Goal: Information Seeking & Learning: Check status

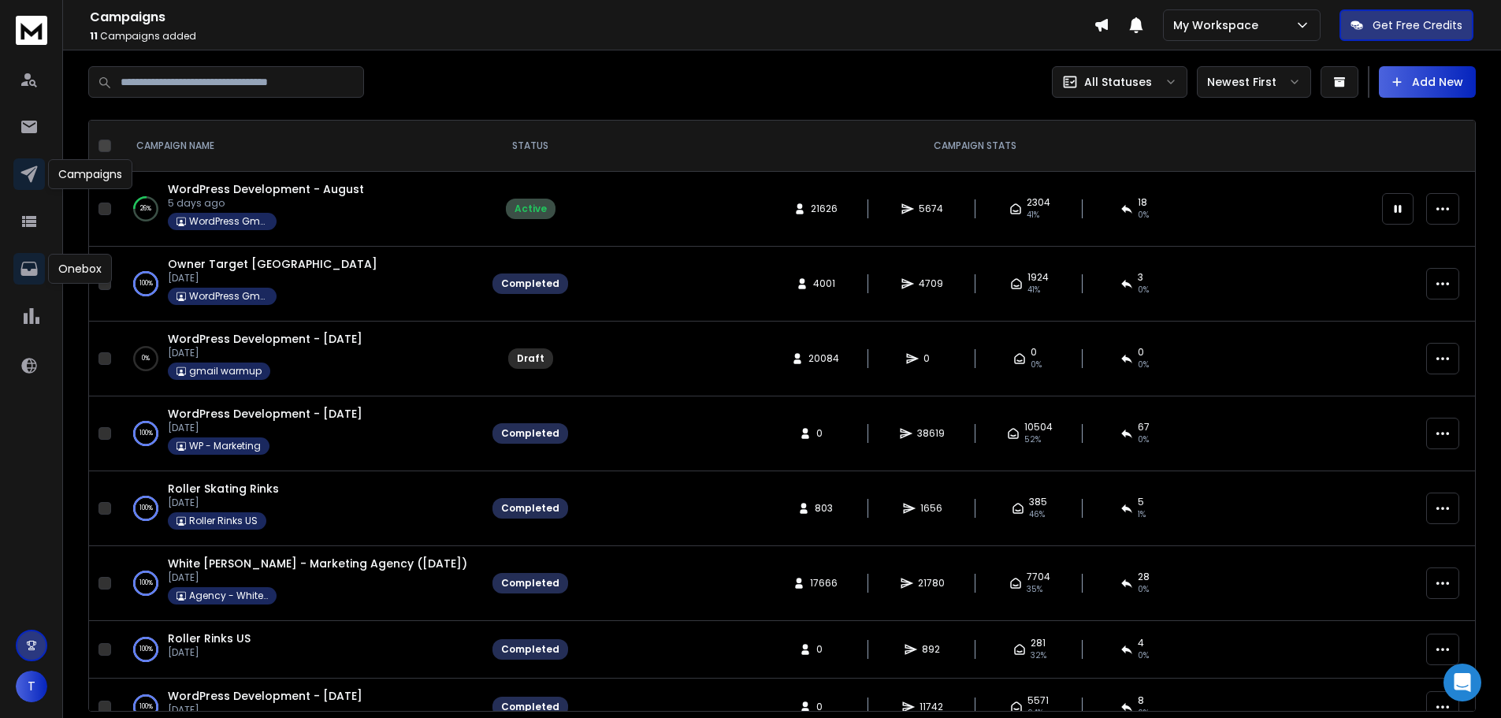
click at [36, 270] on icon at bounding box center [28, 269] width 17 height 14
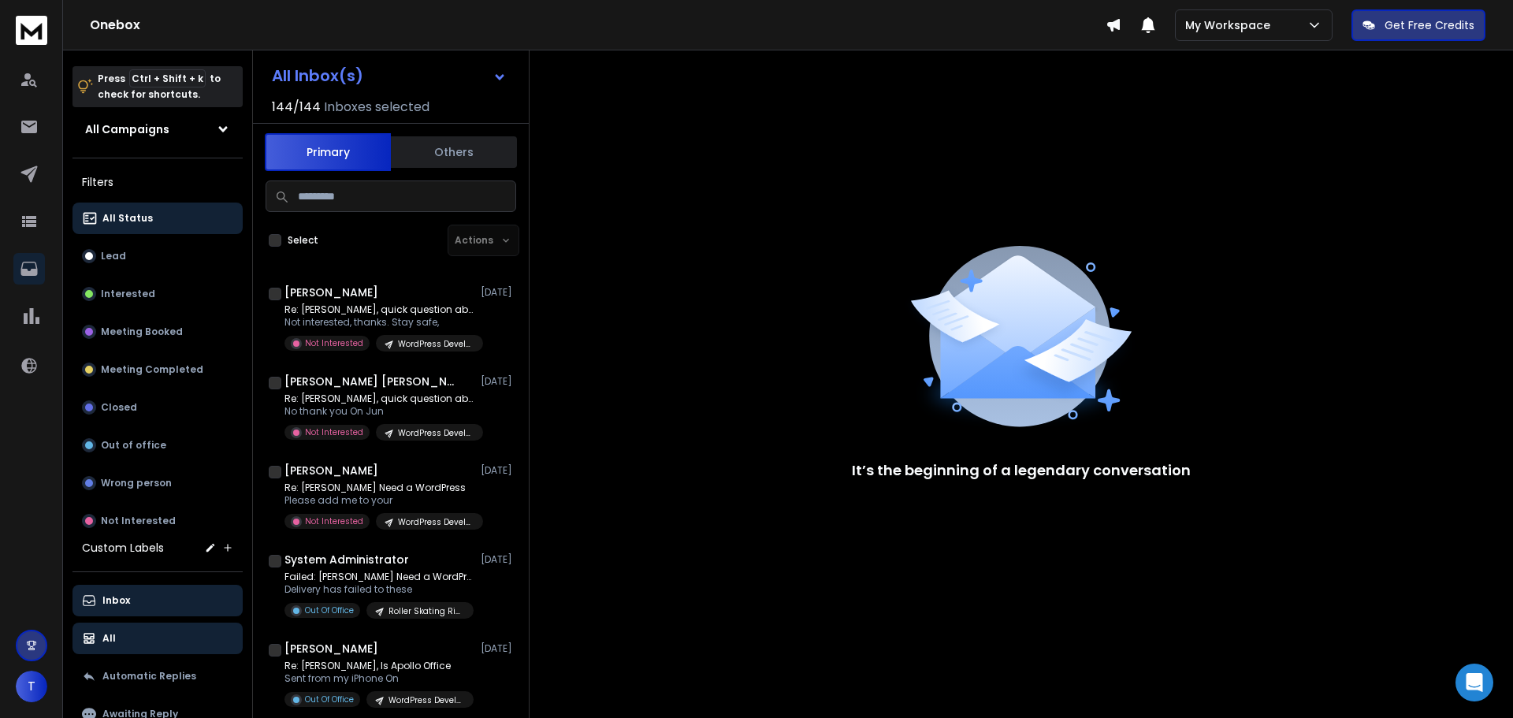
click at [121, 635] on button "All" at bounding box center [157, 639] width 170 height 32
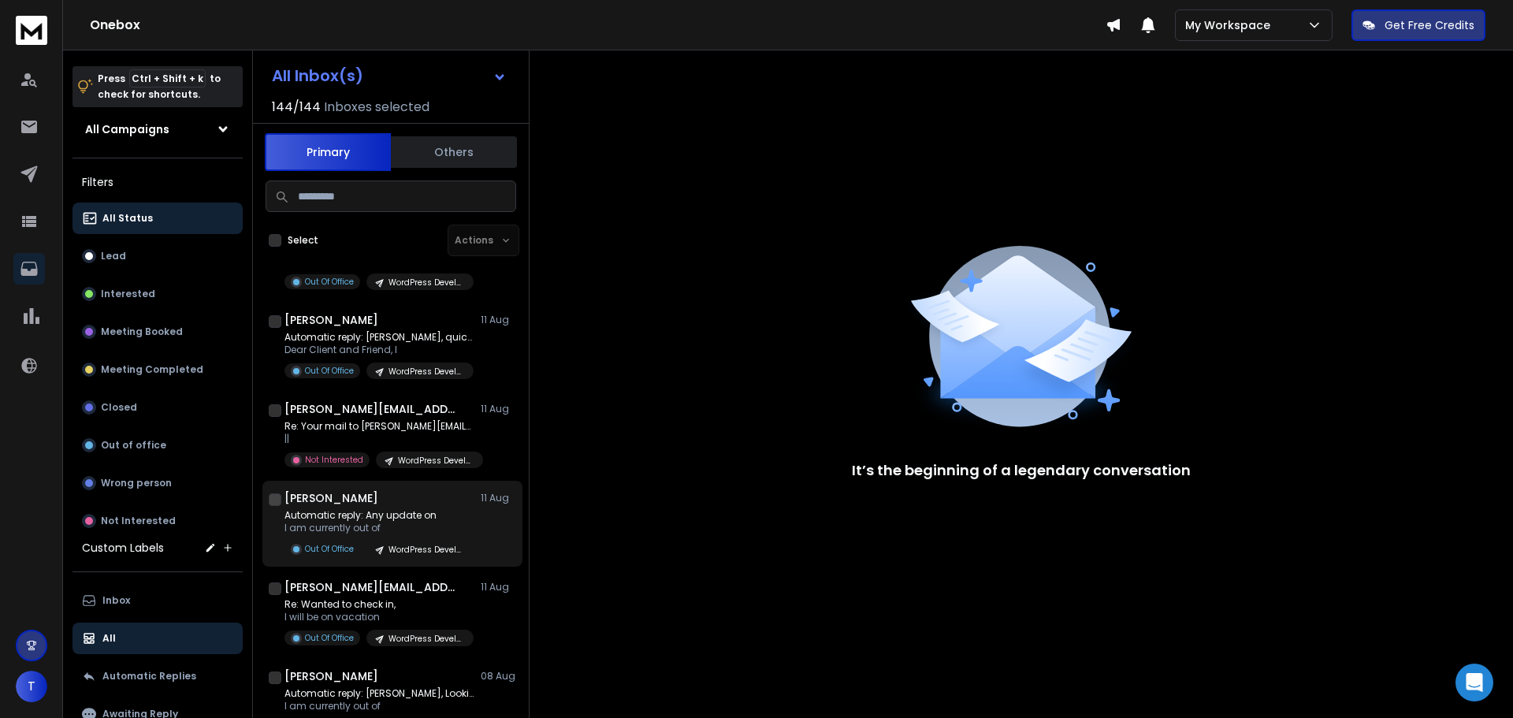
scroll to position [946, 0]
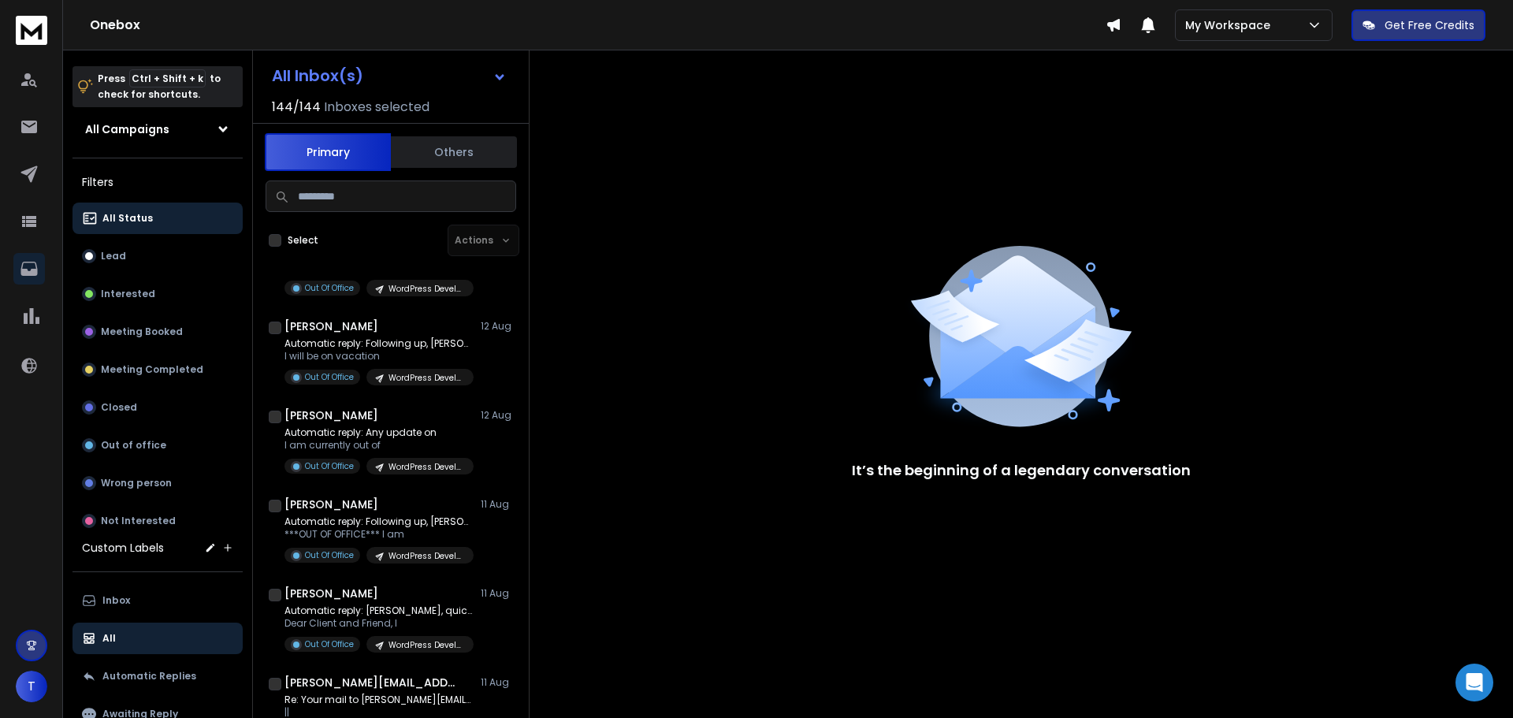
drag, startPoint x: 434, startPoint y: 458, endPoint x: 579, endPoint y: 544, distance: 168.5
click at [579, 544] on div "It’s the beginning of a legendary conversation" at bounding box center [1021, 355] width 983 height 610
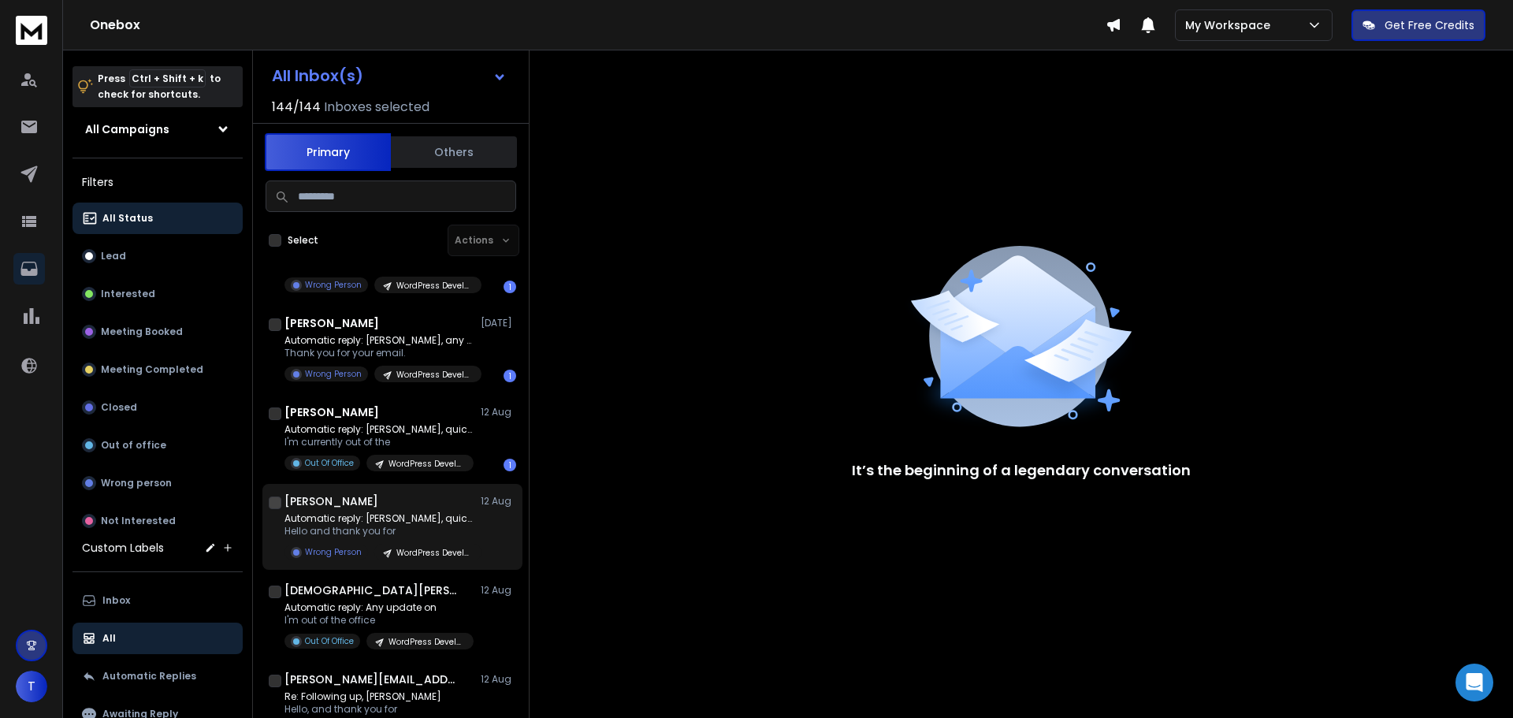
scroll to position [0, 0]
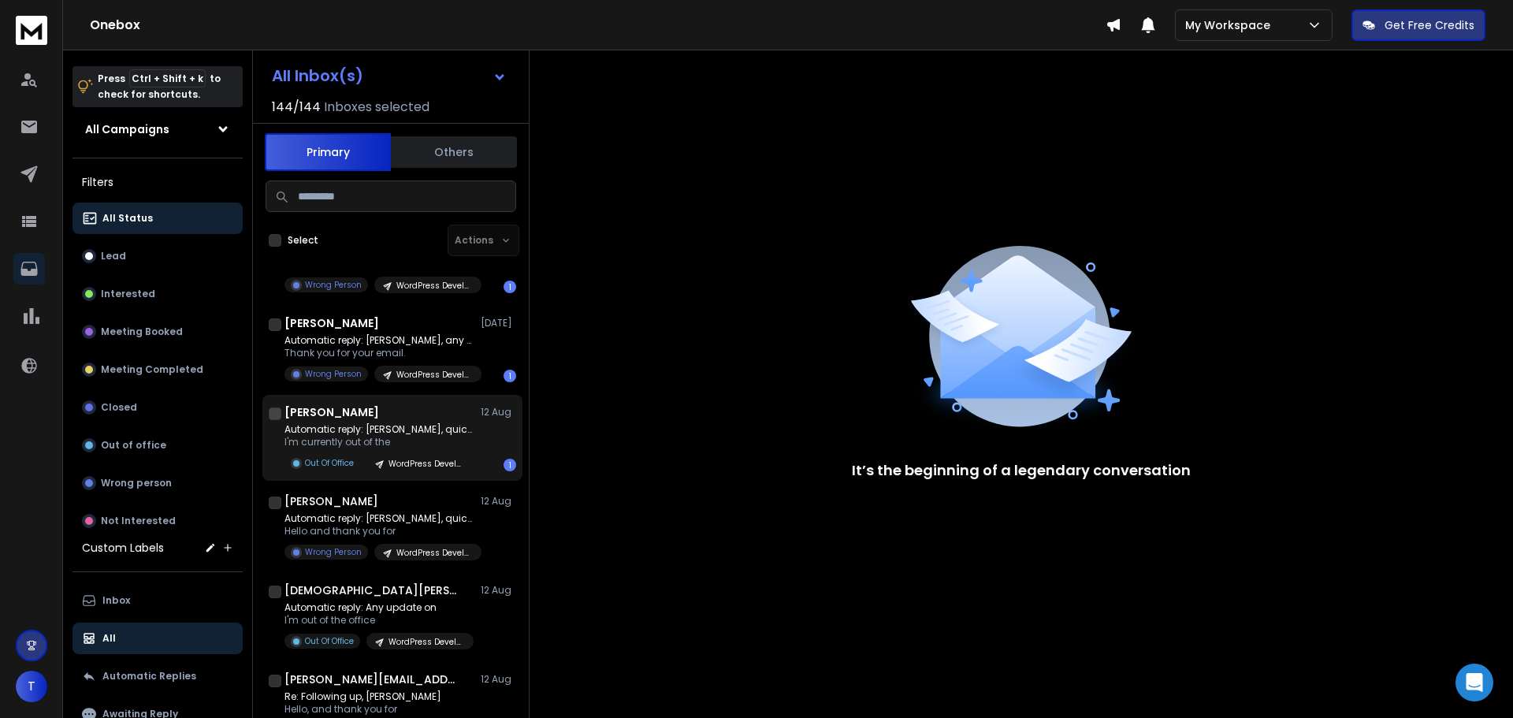
click at [359, 456] on div "Out Of Office WordPress Development - August" at bounding box center [378, 463] width 189 height 17
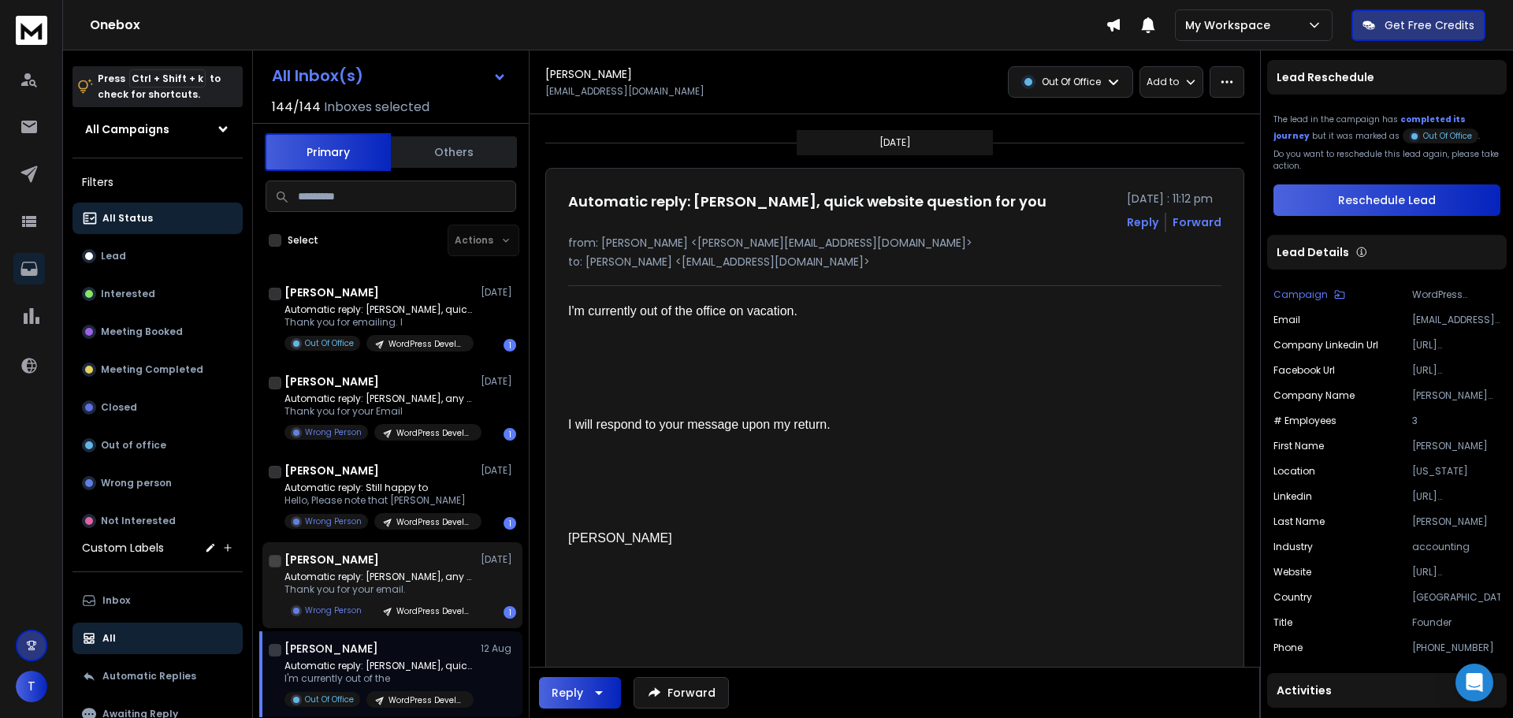
click at [356, 567] on div "[PERSON_NAME] [DATE] Automatic reply: [PERSON_NAME], any thoughts Thank you for…" at bounding box center [400, 585] width 232 height 67
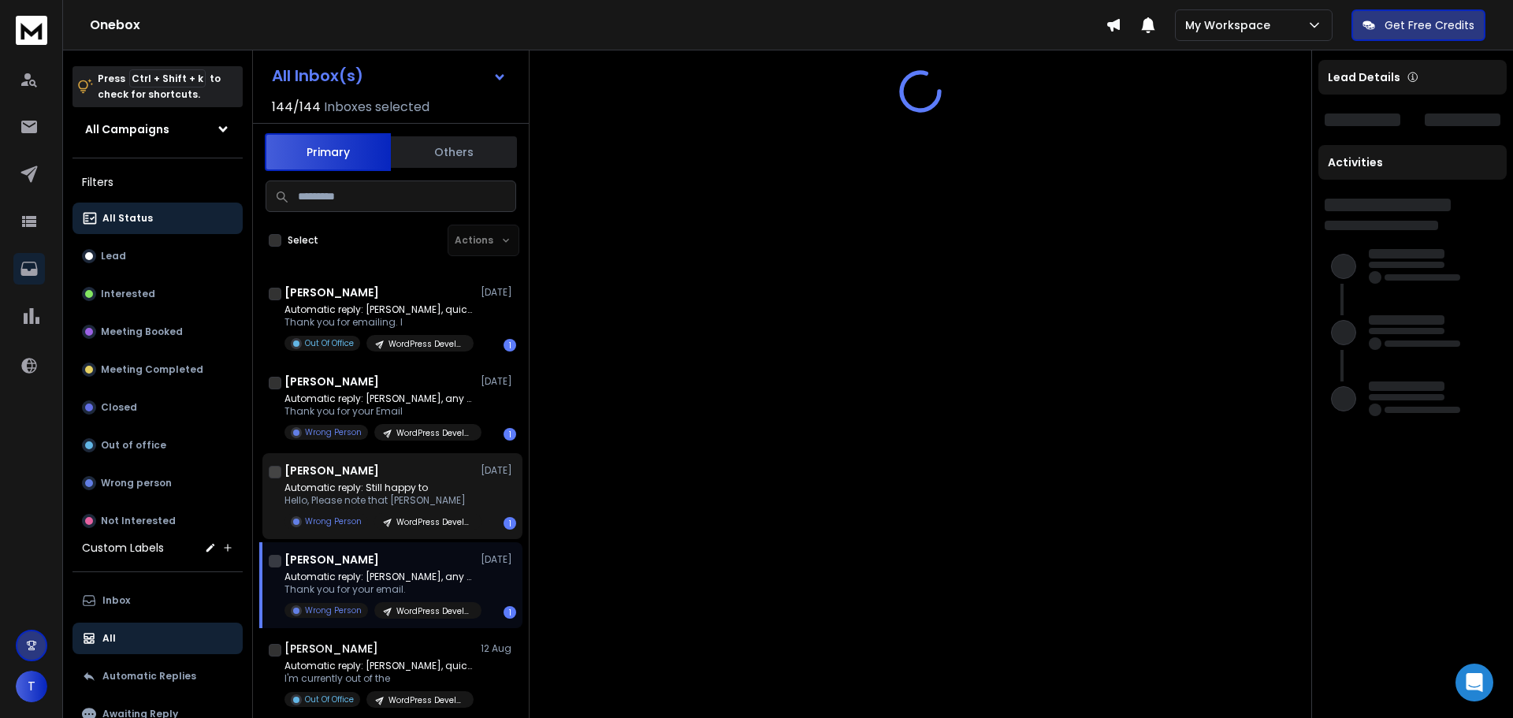
click at [366, 494] on p "Hello, Please note that [PERSON_NAME]" at bounding box center [378, 500] width 189 height 13
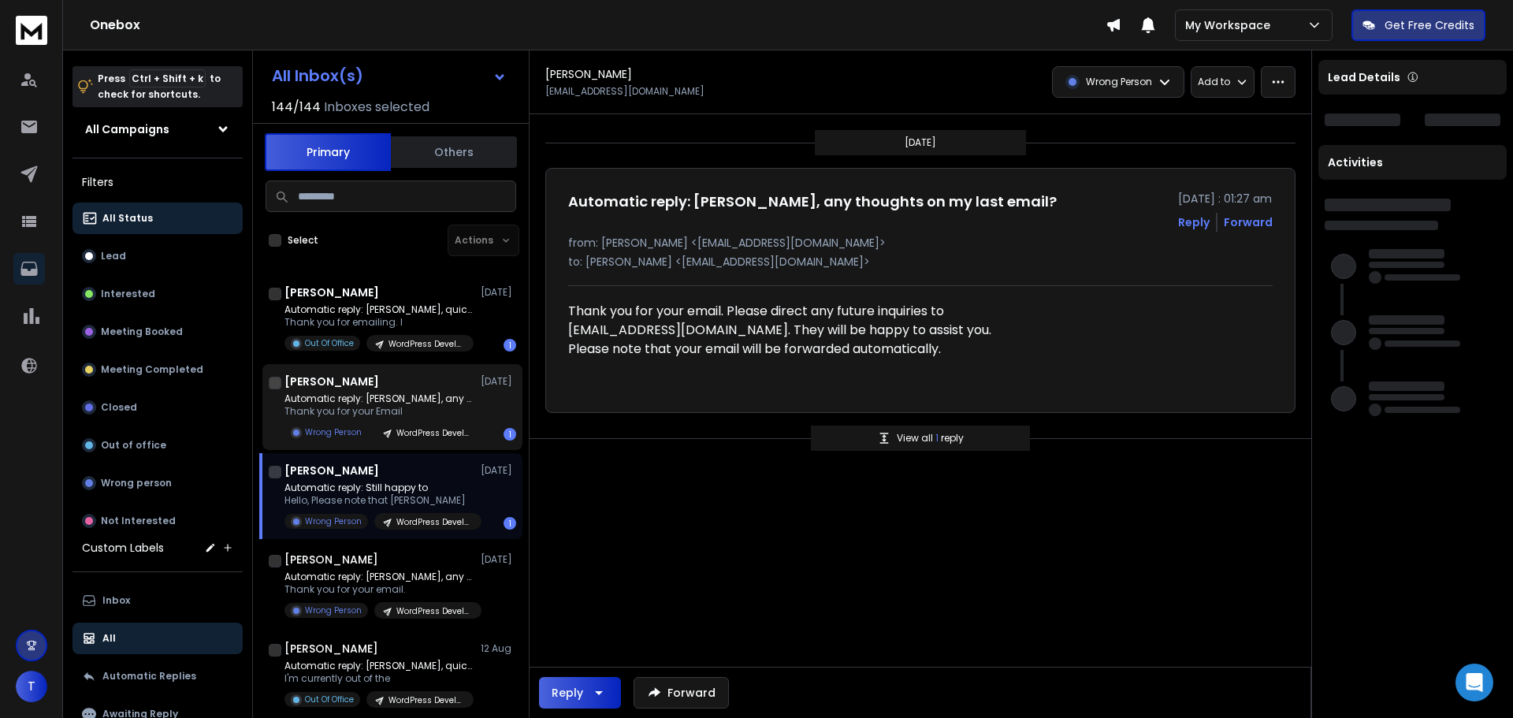
click at [363, 422] on div "Automatic reply: [PERSON_NAME], any thoughts Thank you for your Email Wrong Per…" at bounding box center [382, 416] width 197 height 48
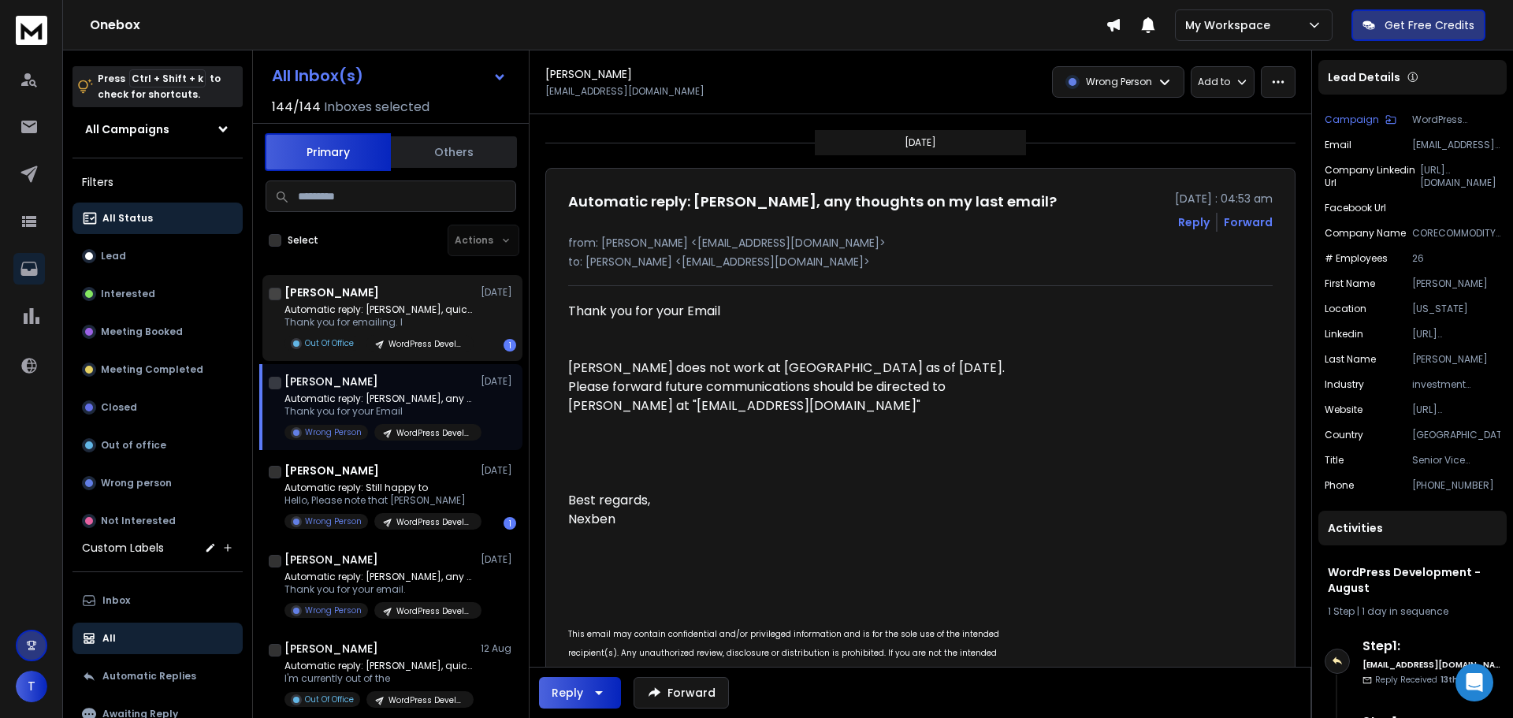
click at [366, 338] on div "Out Of Office WordPress Development - August" at bounding box center [378, 343] width 189 height 17
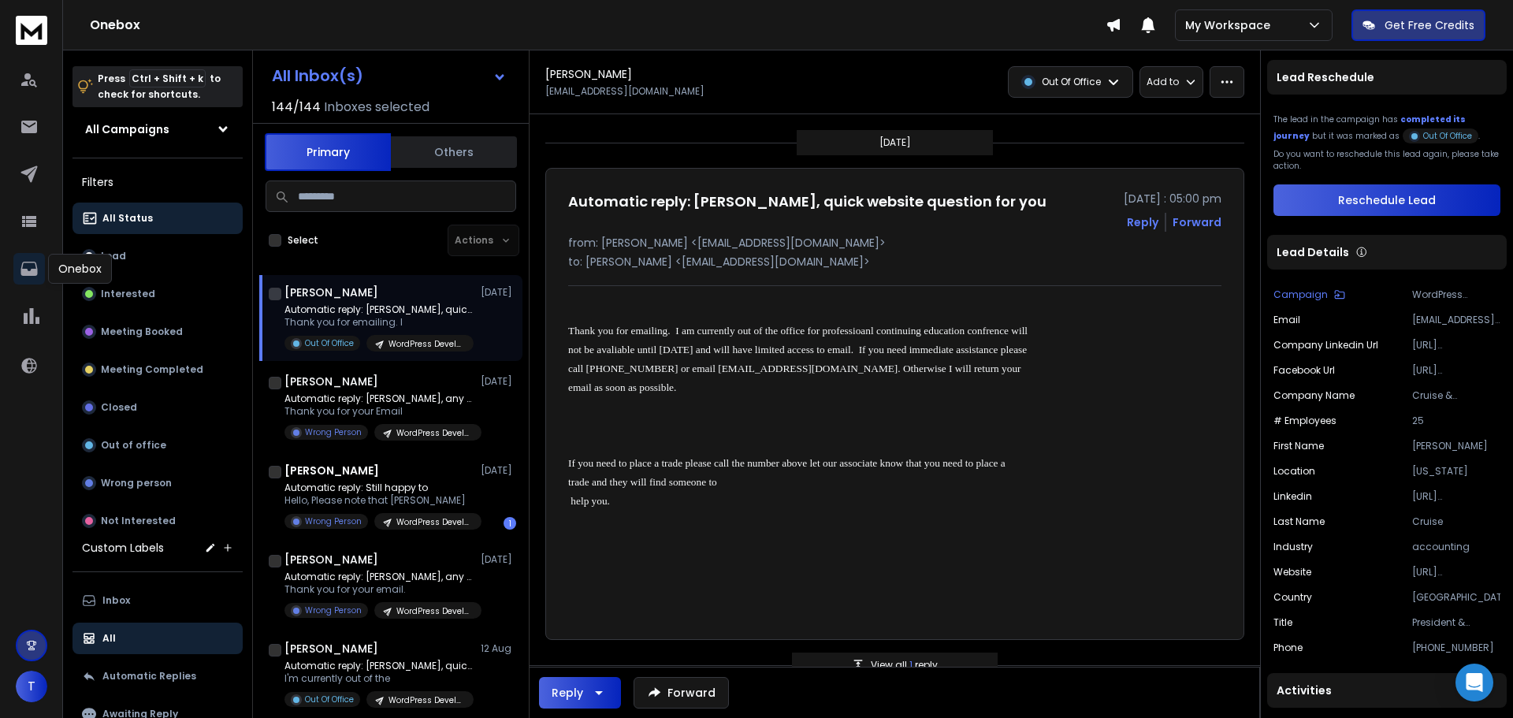
click at [31, 271] on icon at bounding box center [28, 269] width 17 height 14
click at [31, 169] on icon at bounding box center [28, 173] width 17 height 17
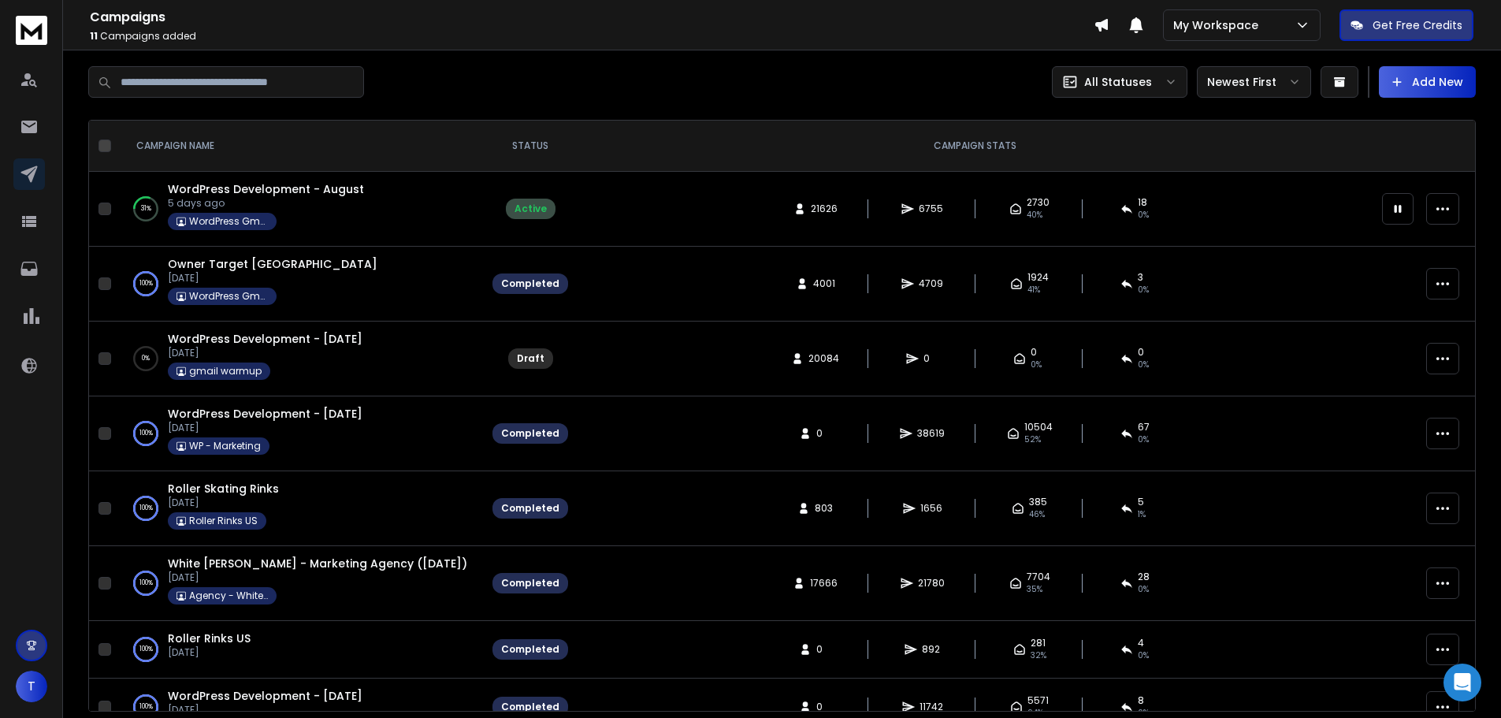
click at [235, 190] on span "WordPress Development - August" at bounding box center [266, 189] width 196 height 16
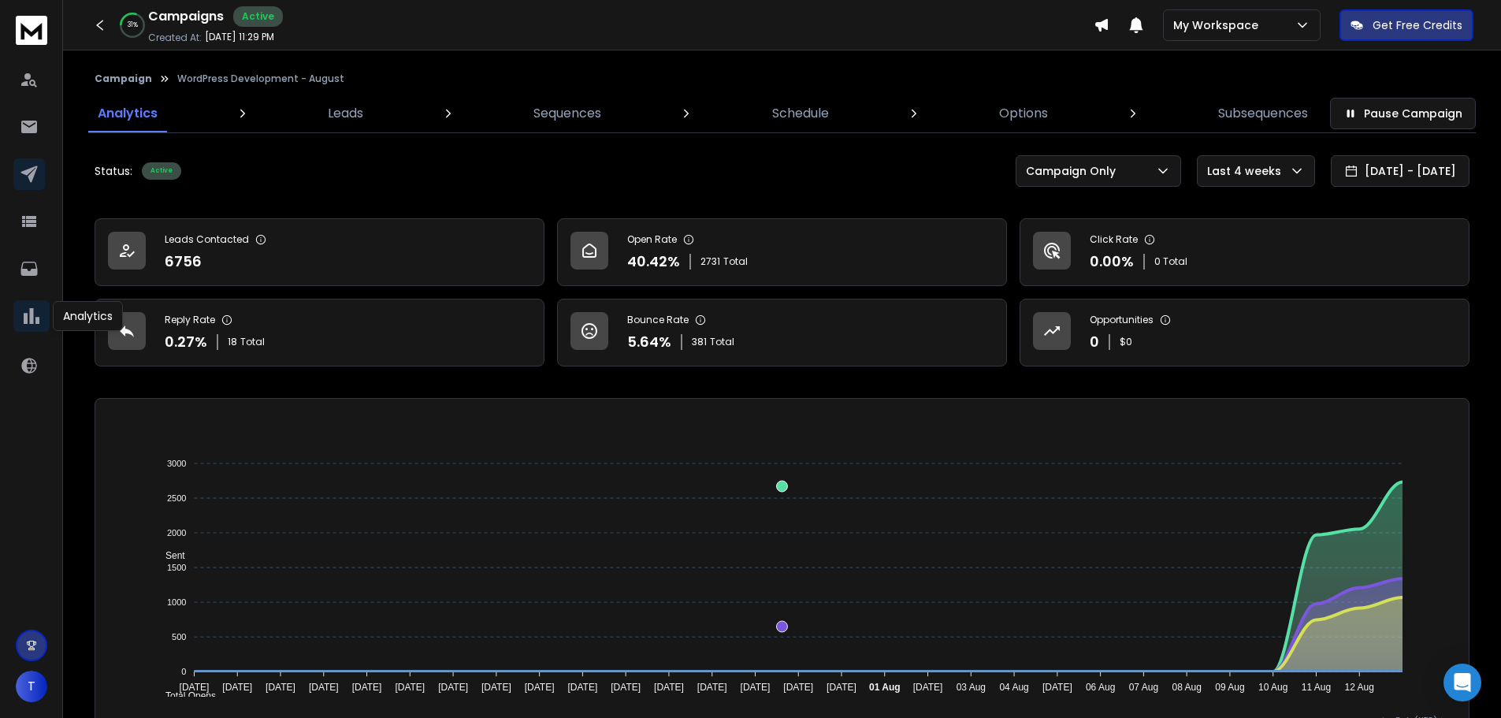
click at [20, 324] on icon at bounding box center [32, 316] width 24 height 24
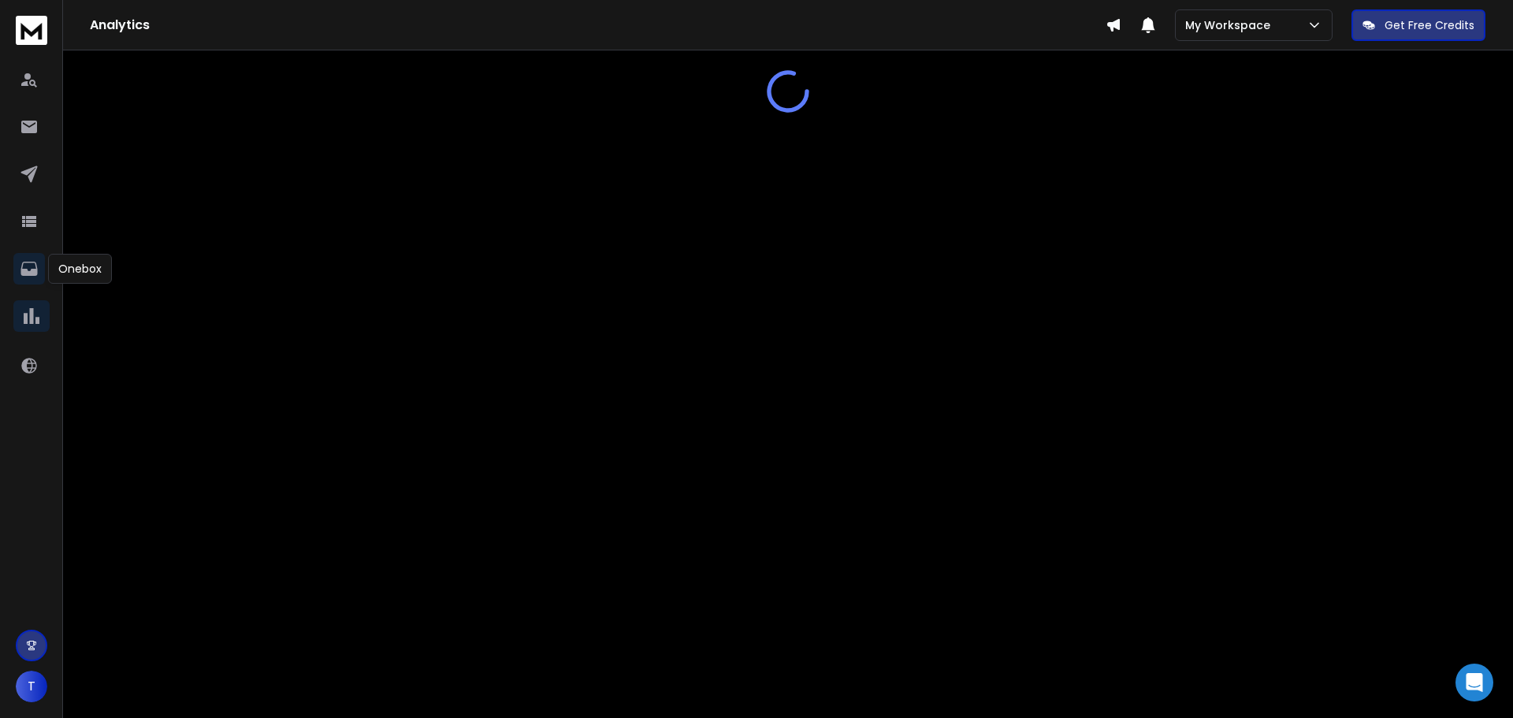
click at [26, 273] on icon at bounding box center [28, 269] width 17 height 14
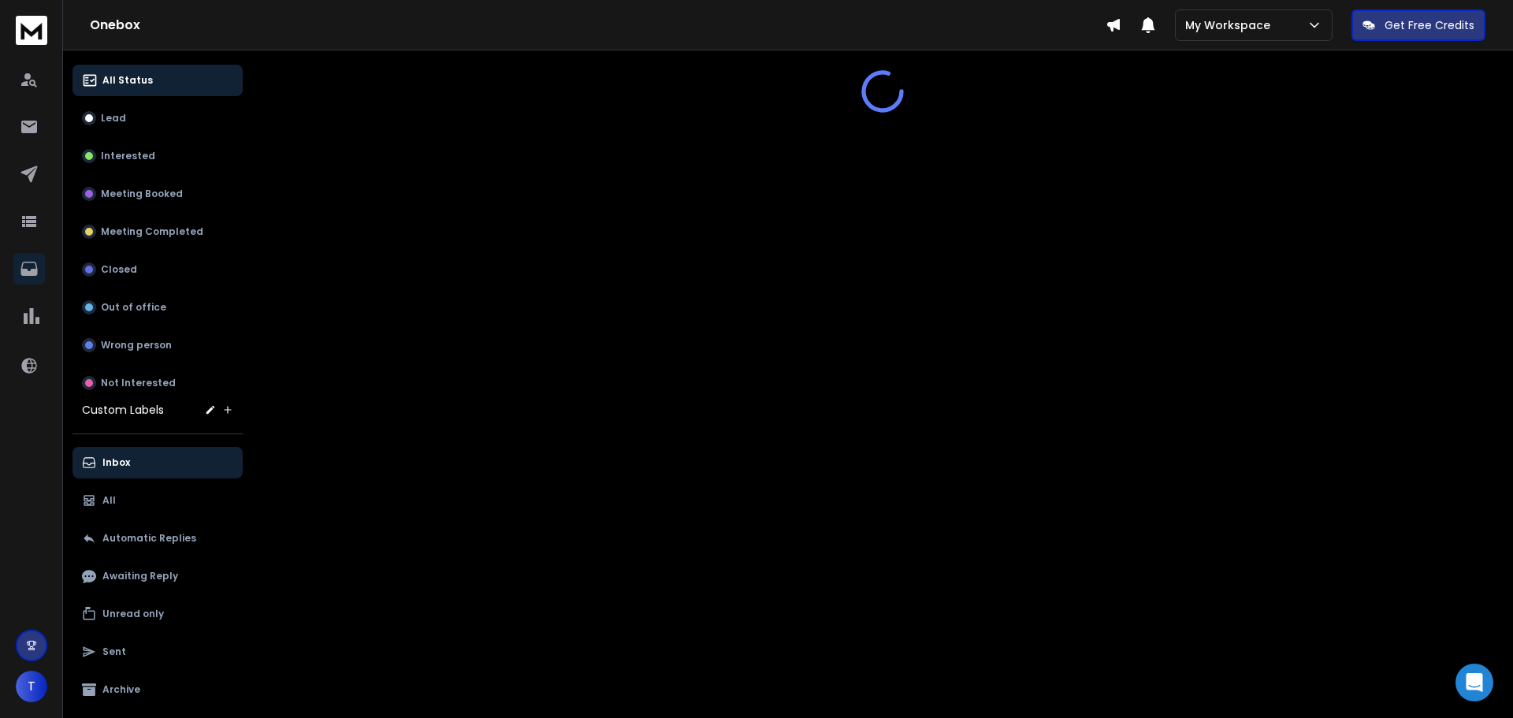
scroll to position [150, 0]
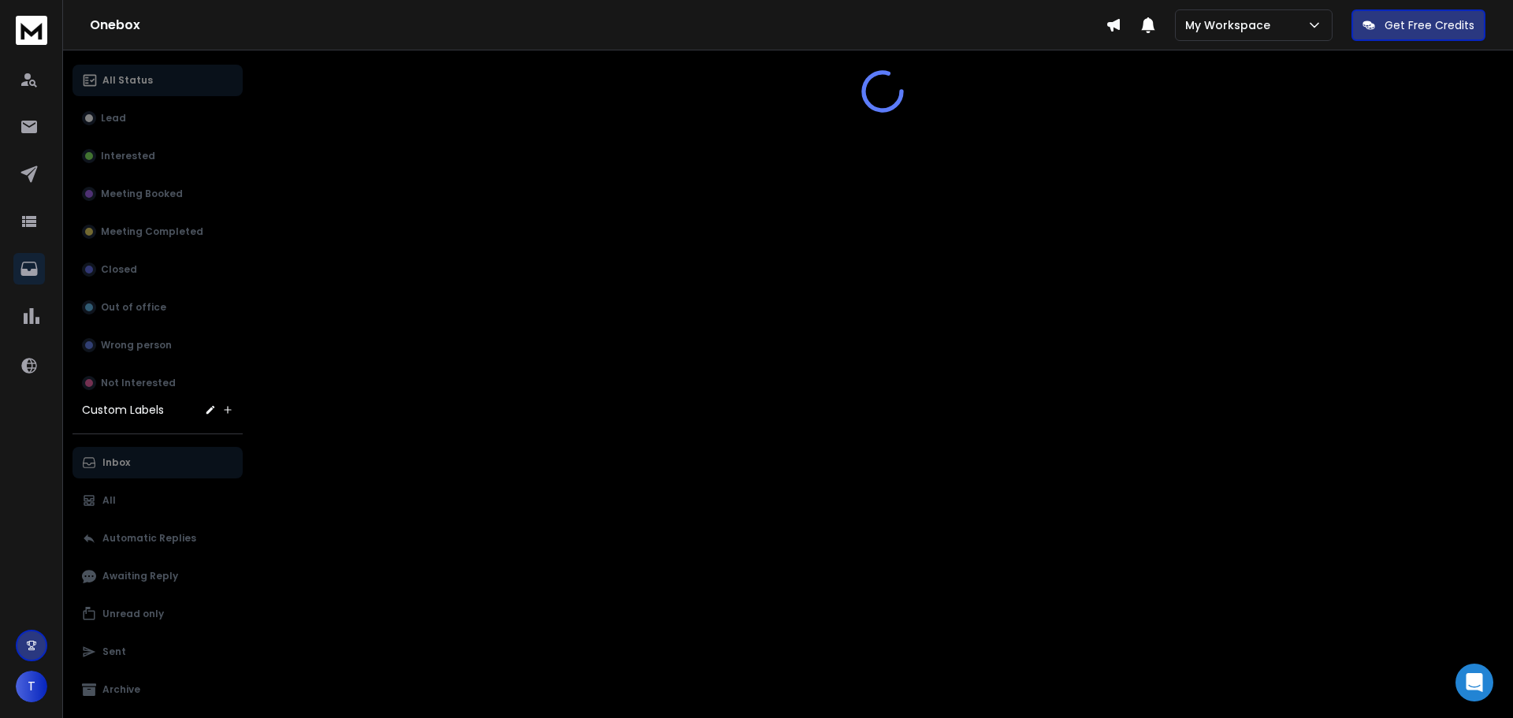
click at [174, 492] on div "Inbox All Automatic Replies Awaiting Reply Unread only Sent Archive" at bounding box center [157, 576] width 170 height 258
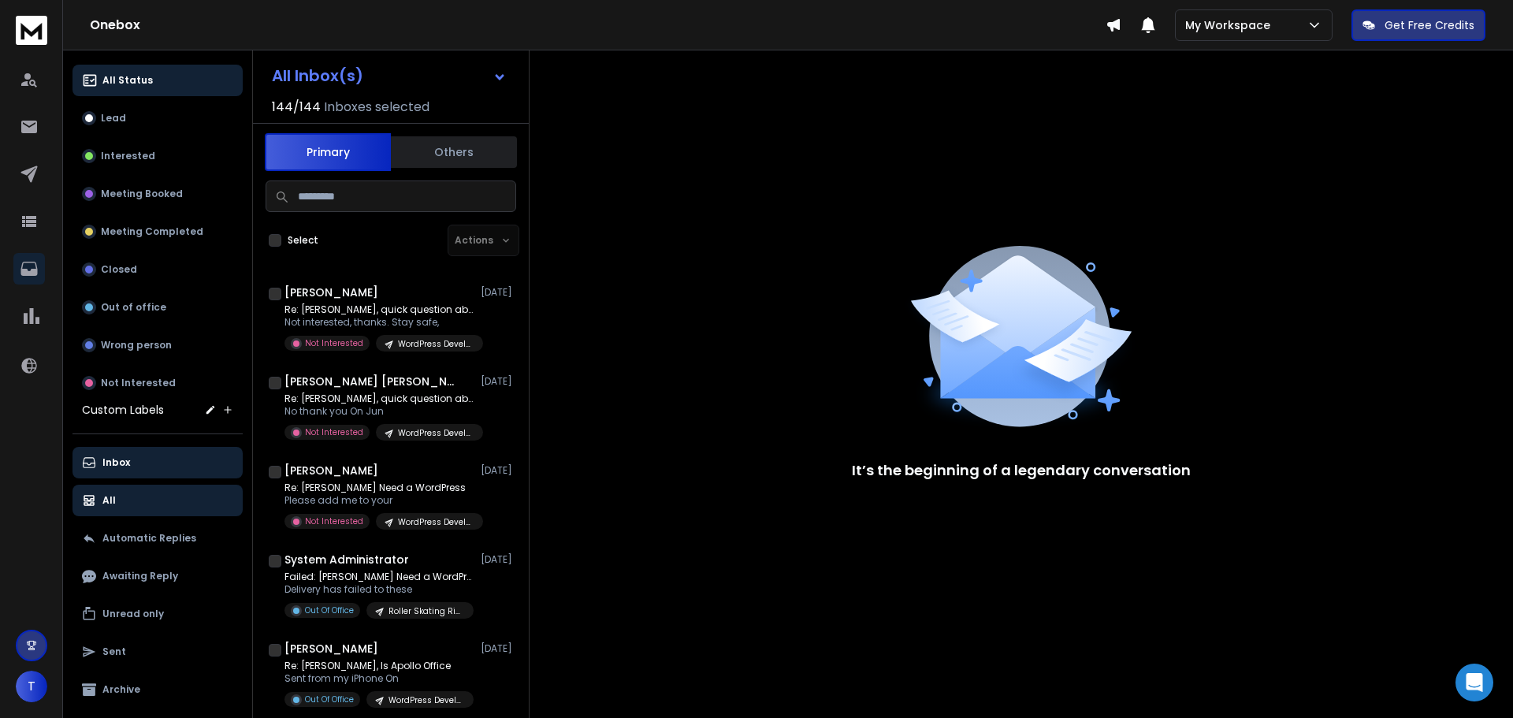
click at [121, 485] on button "All" at bounding box center [157, 501] width 170 height 32
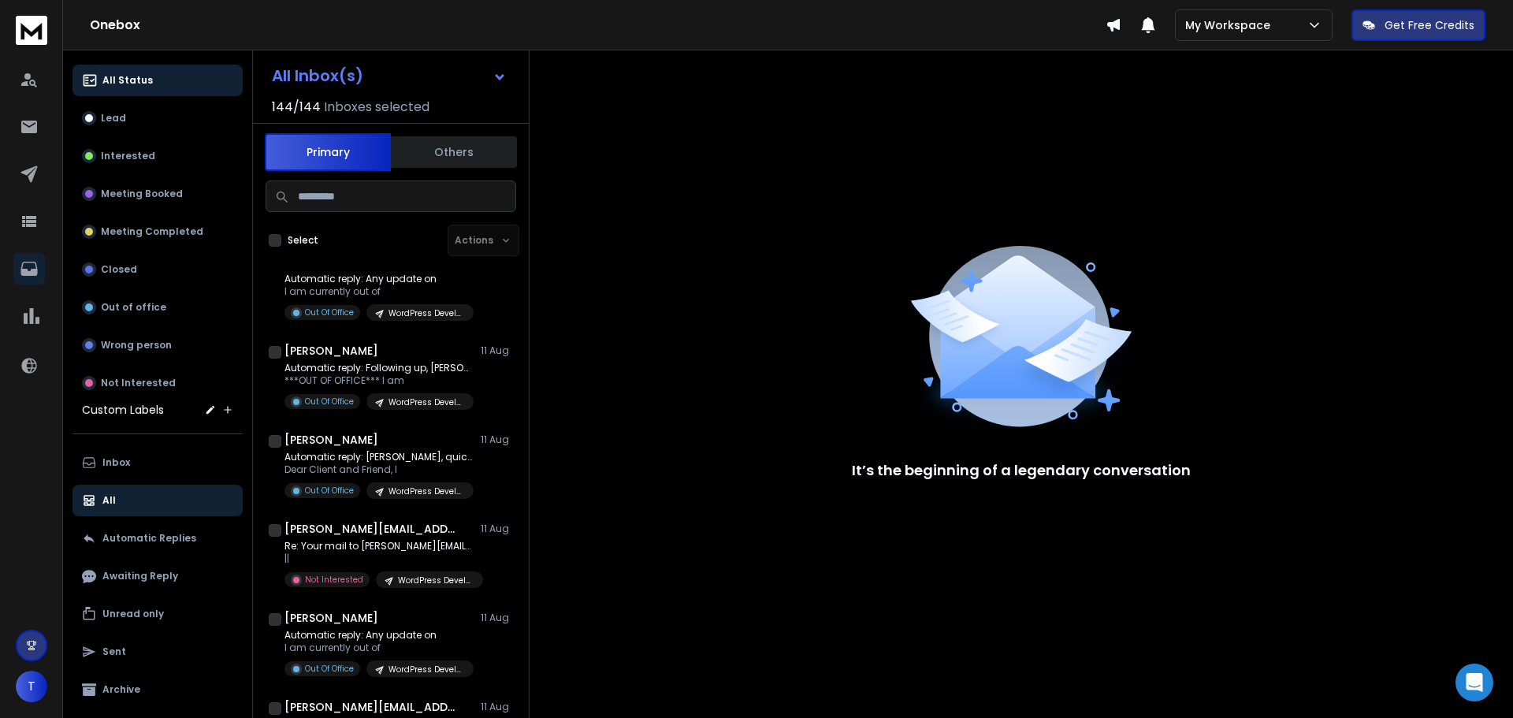
scroll to position [1103, 0]
